Goal: Task Accomplishment & Management: Use online tool/utility

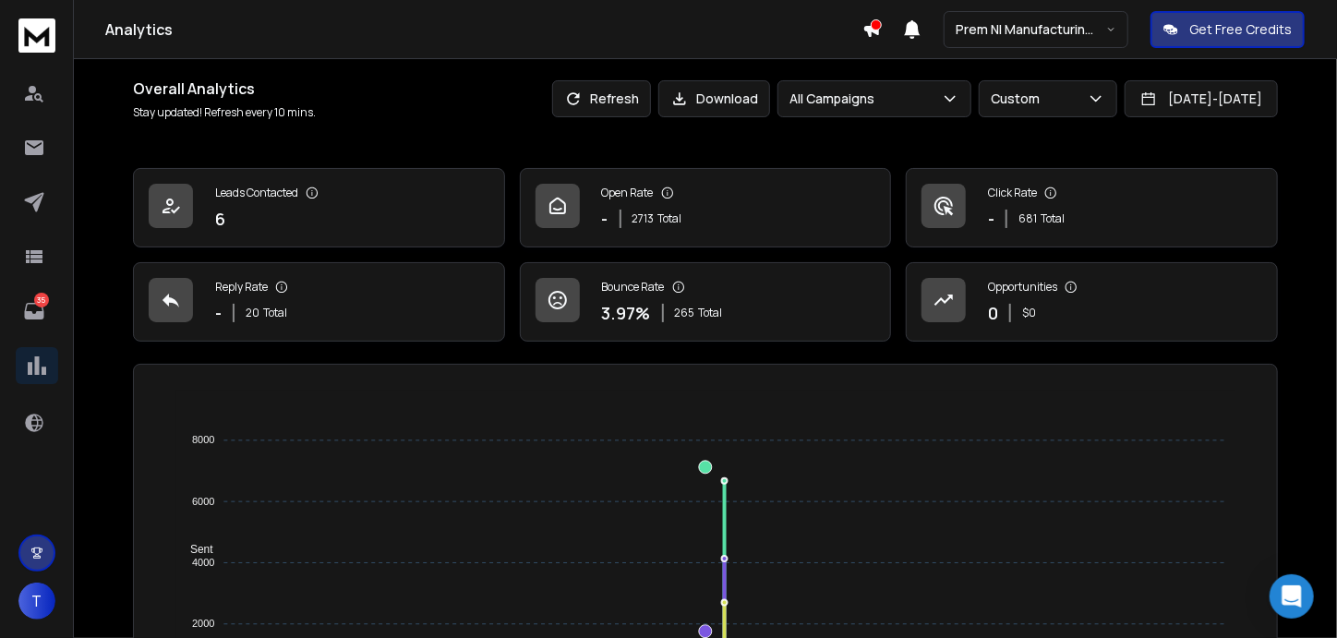
click at [431, 102] on div "Overall Analytics Stay updated! Refresh every 10 mins. Refresh Download All Cam…" at bounding box center [705, 99] width 1145 height 42
click at [32, 203] on icon at bounding box center [33, 201] width 19 height 19
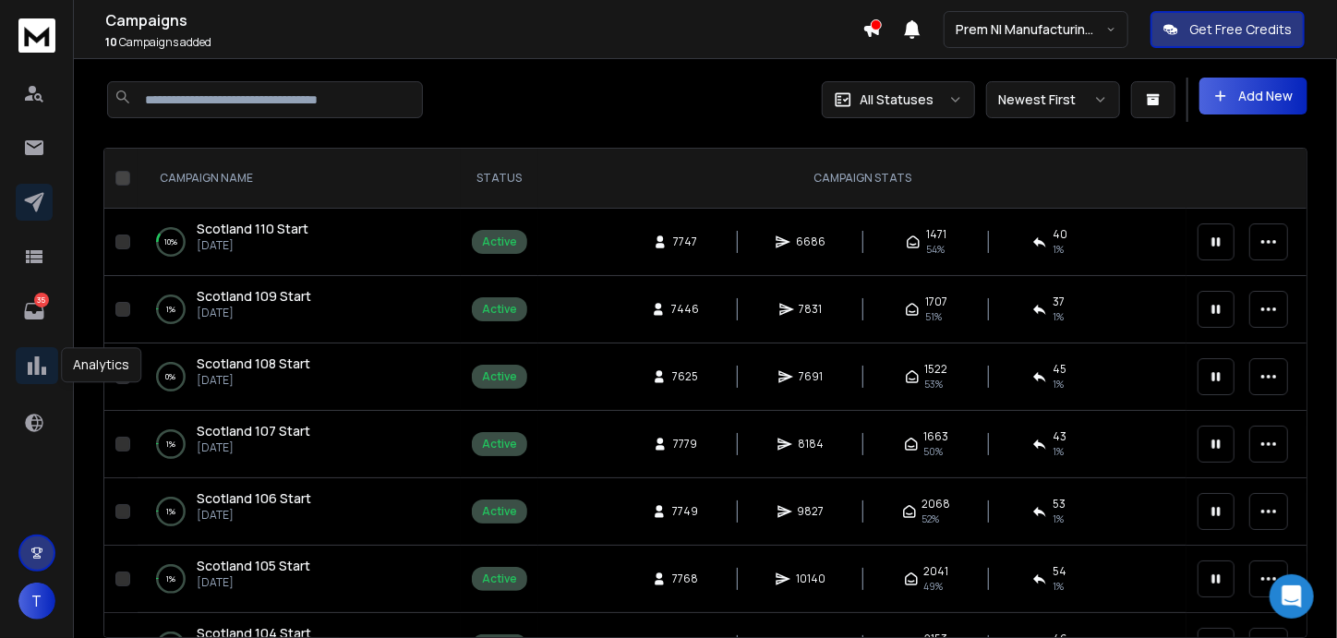
click at [26, 363] on icon at bounding box center [37, 366] width 28 height 28
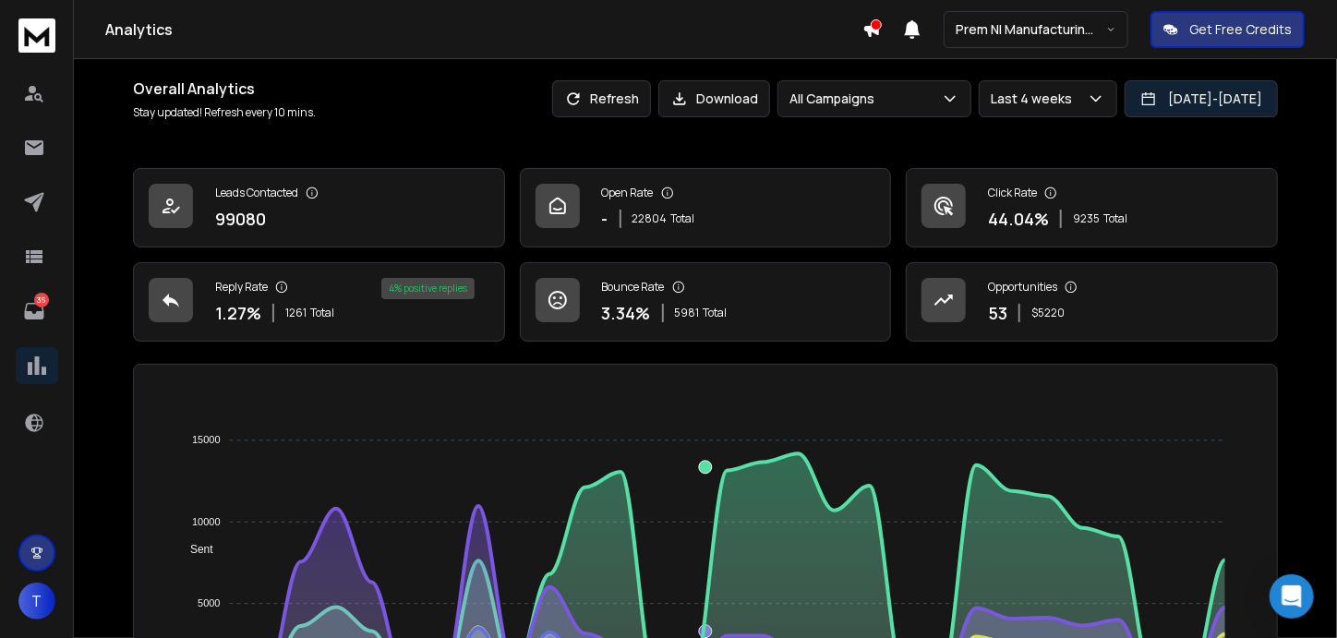
click at [1190, 105] on button "[DATE] - [DATE]" at bounding box center [1201, 98] width 153 height 37
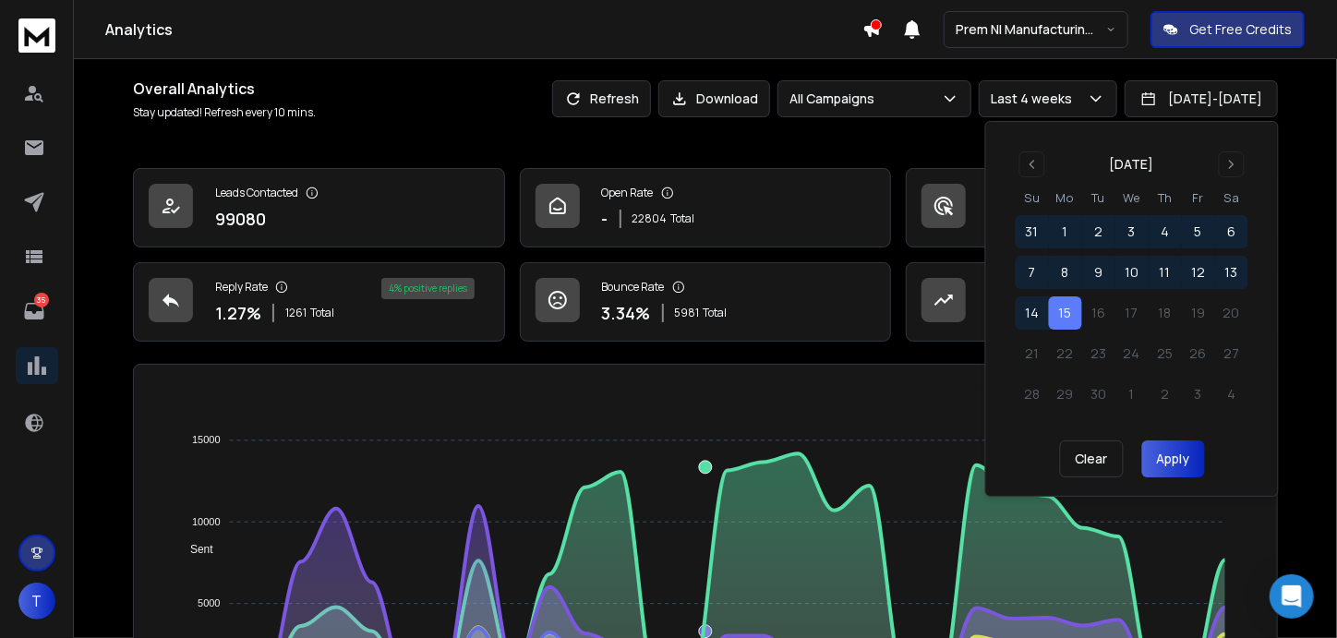
click at [1060, 308] on button "15" at bounding box center [1065, 312] width 33 height 33
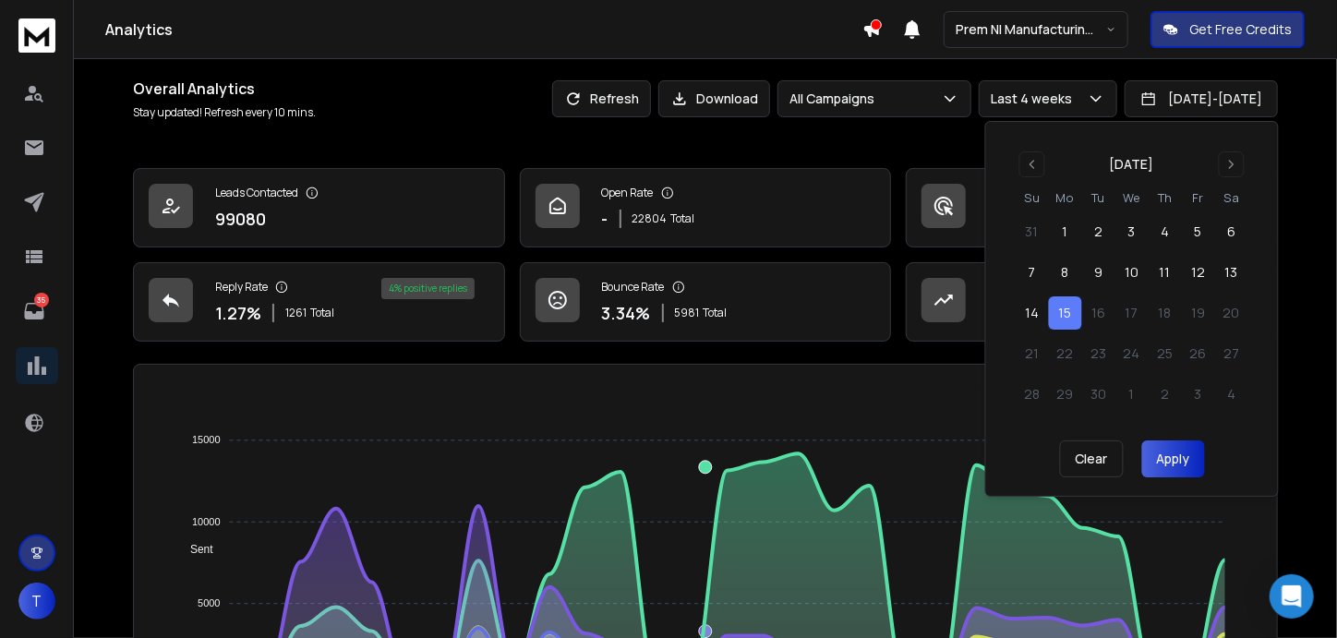
click at [1060, 309] on button "15" at bounding box center [1065, 312] width 33 height 33
click at [1159, 445] on button "Apply" at bounding box center [1173, 459] width 63 height 37
